Goal: Navigation & Orientation: Find specific page/section

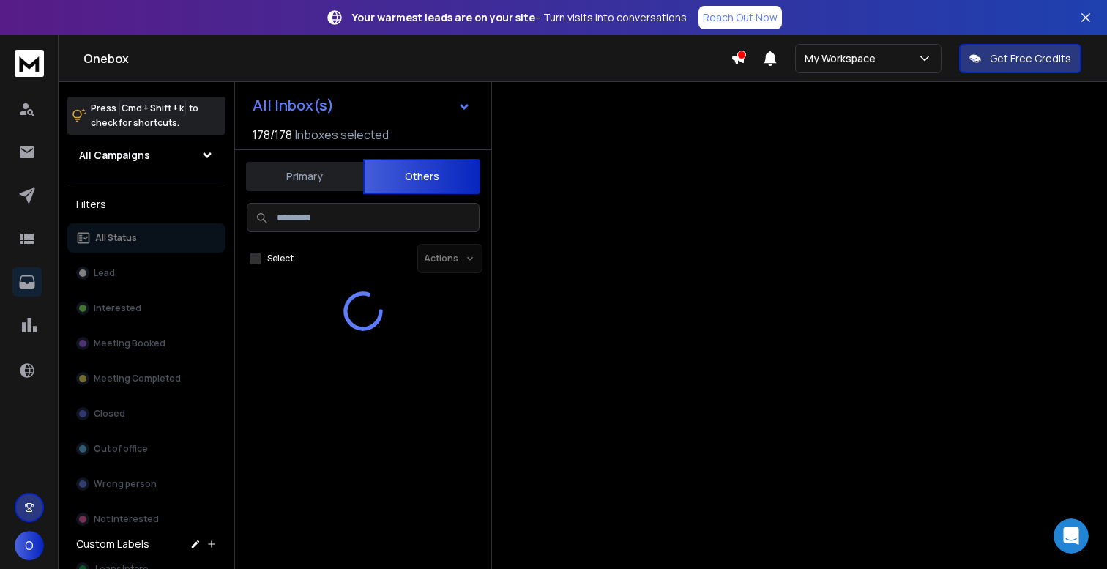
click at [439, 189] on button "Others" at bounding box center [421, 176] width 117 height 35
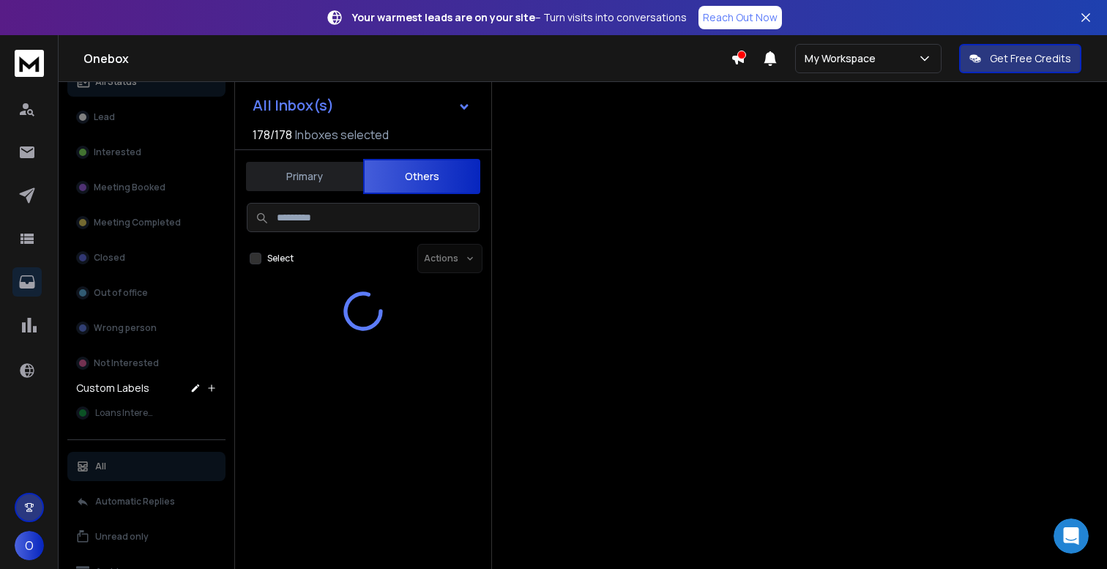
click at [439, 189] on button "Others" at bounding box center [421, 176] width 117 height 35
drag, startPoint x: 439, startPoint y: 189, endPoint x: 365, endPoint y: 187, distance: 73.9
click at [439, 189] on button "Others" at bounding box center [421, 176] width 117 height 35
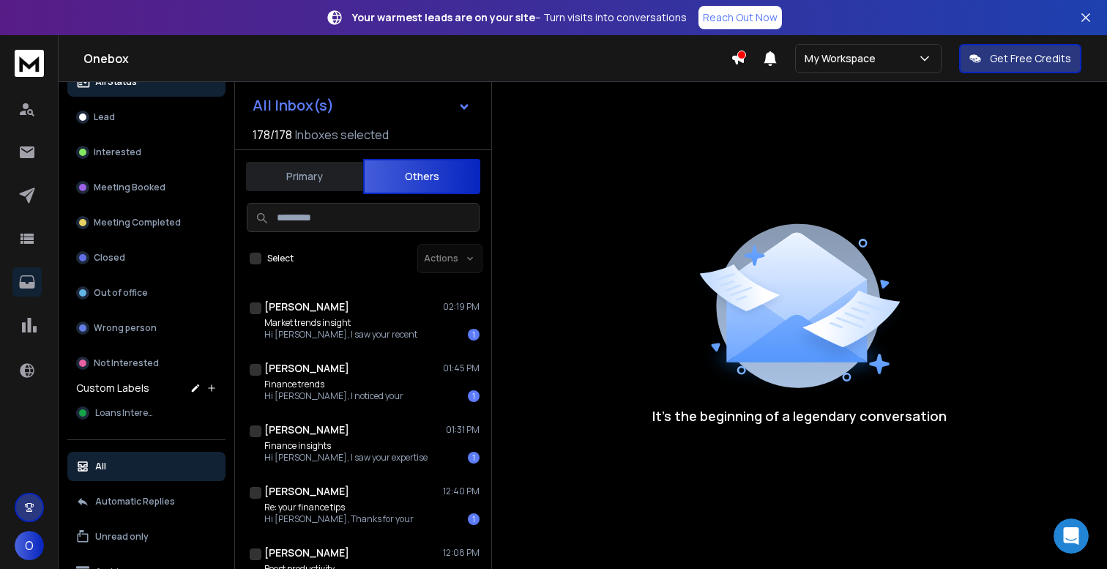
click at [336, 182] on button "Primary" at bounding box center [304, 176] width 117 height 32
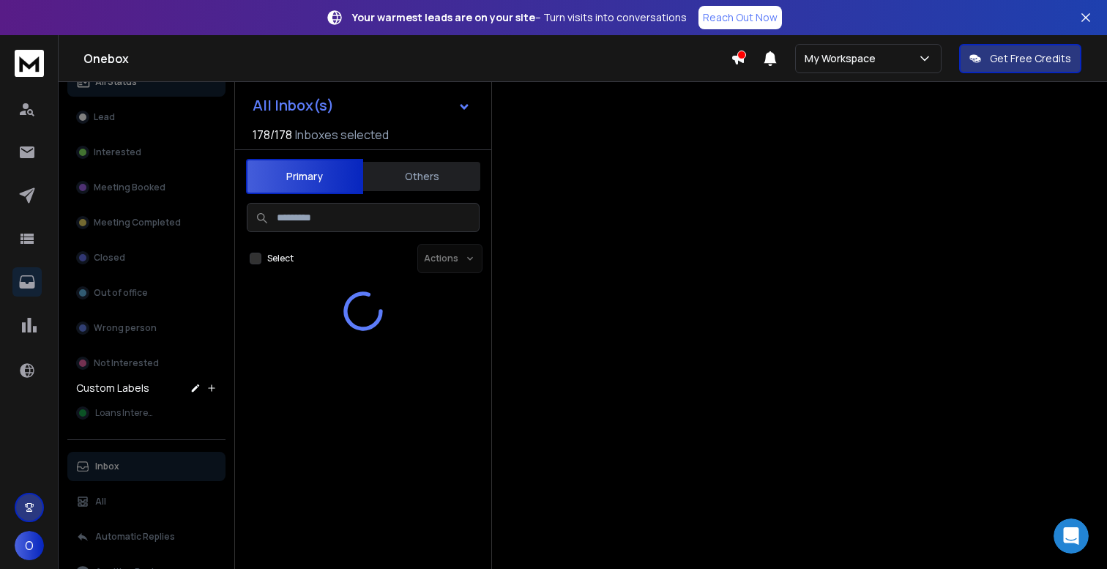
click at [336, 182] on button "Primary" at bounding box center [304, 176] width 117 height 35
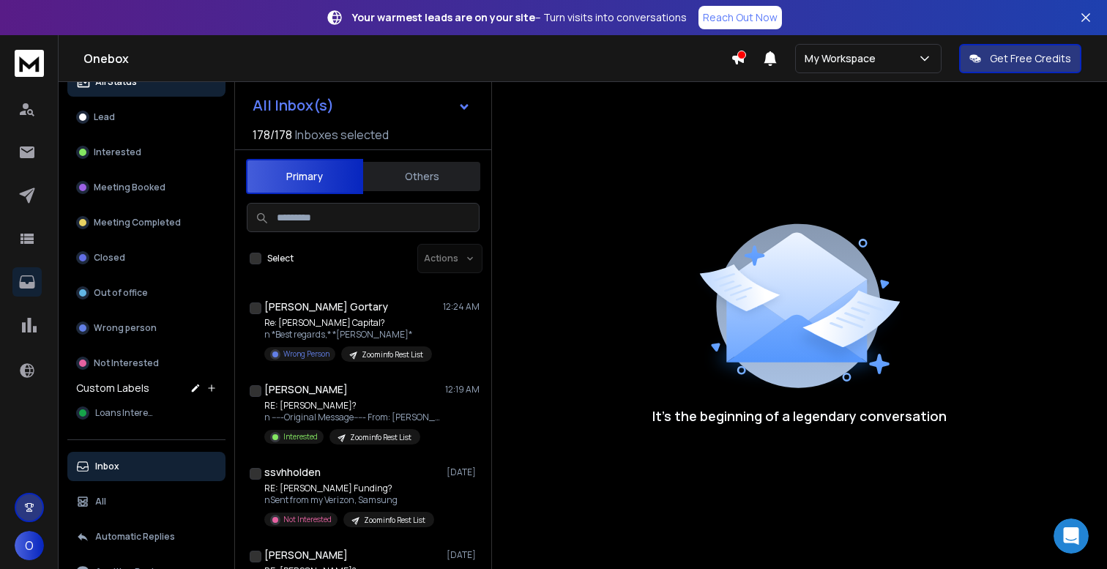
click at [418, 175] on button "Others" at bounding box center [421, 176] width 117 height 32
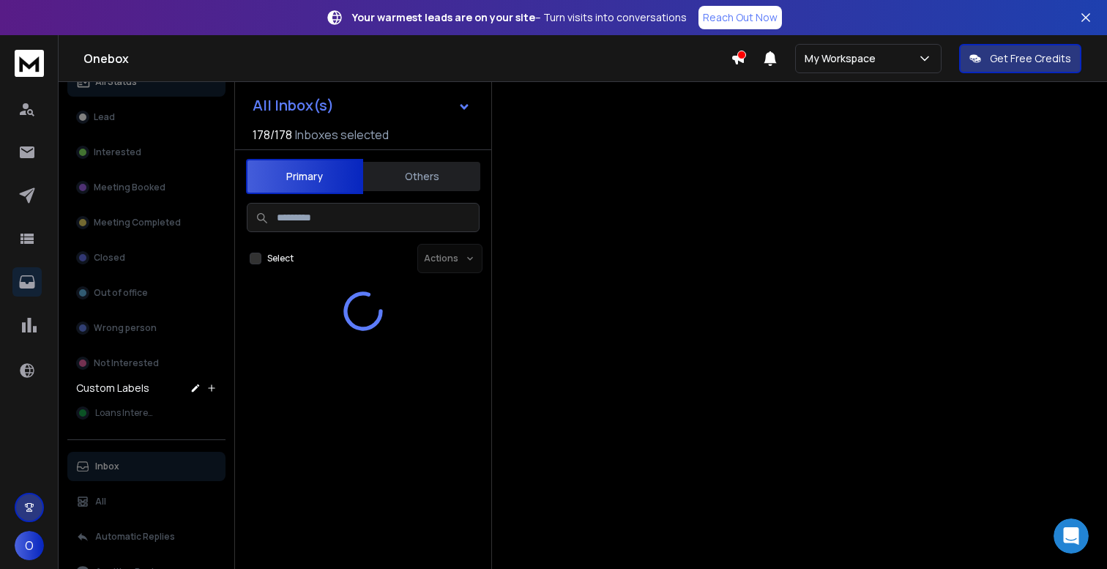
click at [343, 176] on button "Primary" at bounding box center [304, 176] width 117 height 35
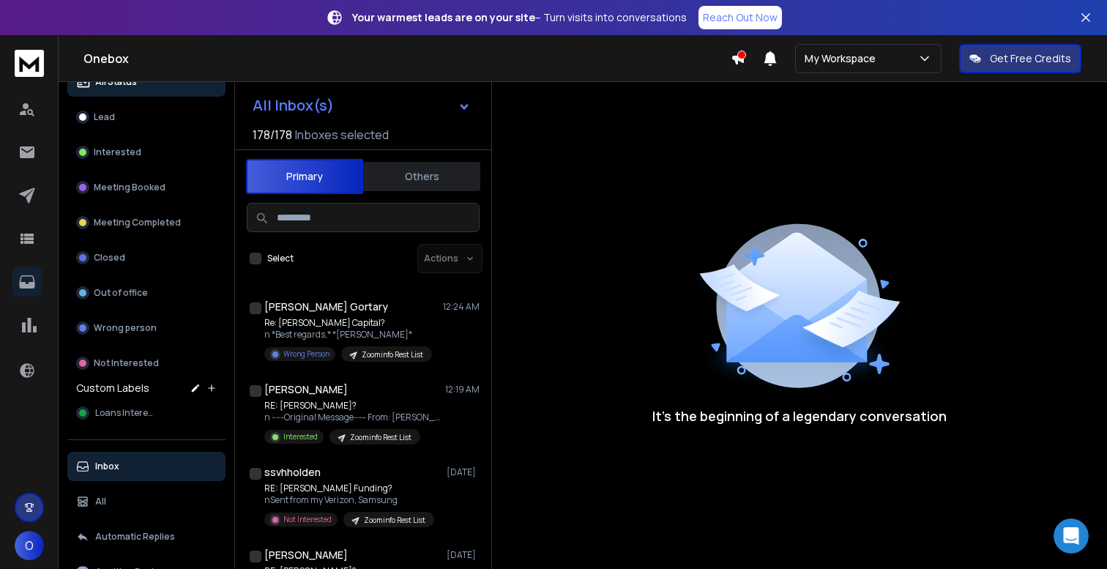
click at [378, 171] on button "Others" at bounding box center [421, 176] width 117 height 32
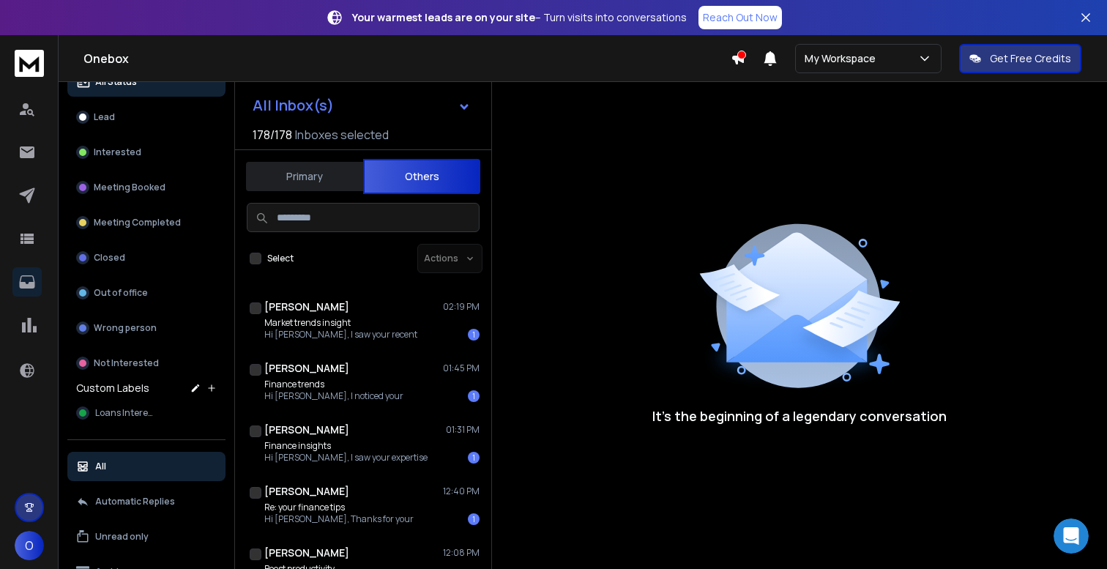
click at [302, 178] on button "Primary" at bounding box center [304, 176] width 117 height 32
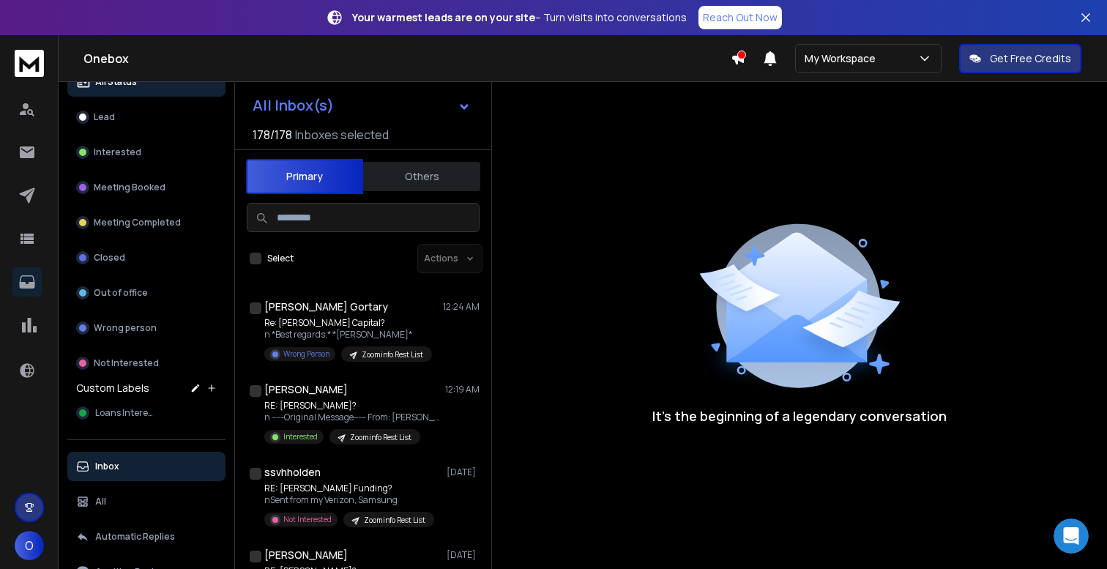
click at [416, 184] on button "Others" at bounding box center [421, 176] width 117 height 32
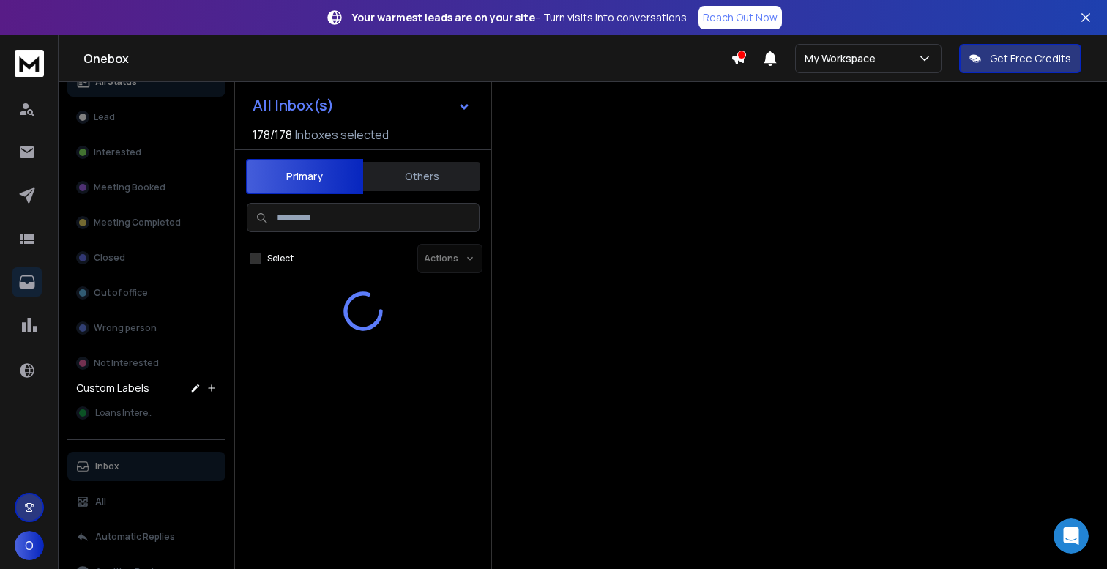
click at [347, 176] on button "Primary" at bounding box center [304, 176] width 117 height 35
